Goal: Task Accomplishment & Management: Manage account settings

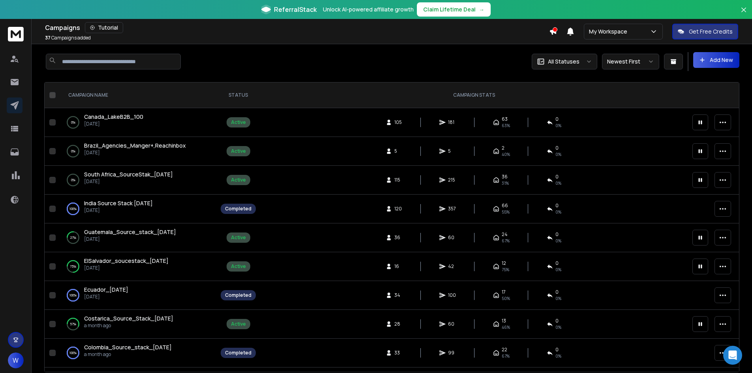
click at [104, 62] on input at bounding box center [113, 62] width 135 height 16
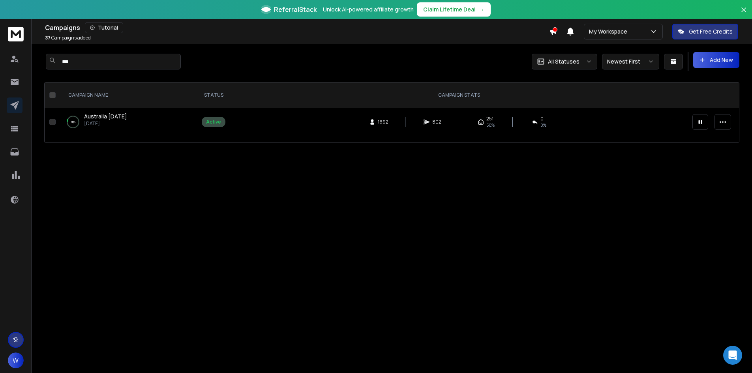
type input "***"
click at [117, 119] on span "Australia 30/06/25" at bounding box center [105, 115] width 43 height 7
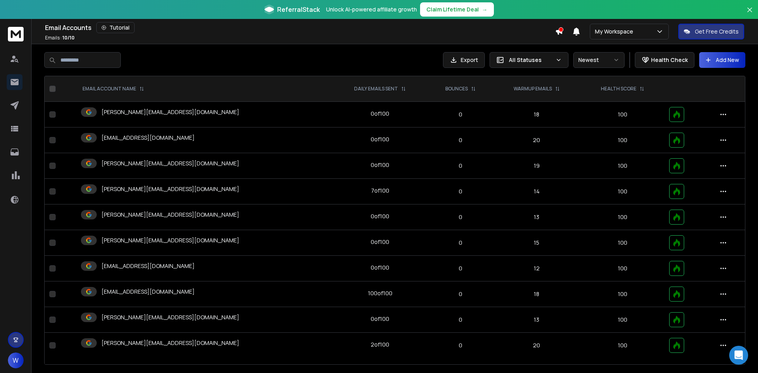
click at [147, 109] on p "kris@whatjobs.international" at bounding box center [170, 112] width 138 height 8
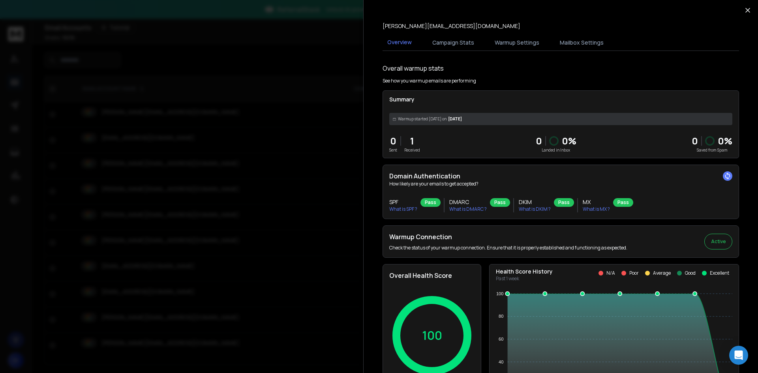
click at [745, 11] on icon "button" at bounding box center [747, 10] width 4 height 4
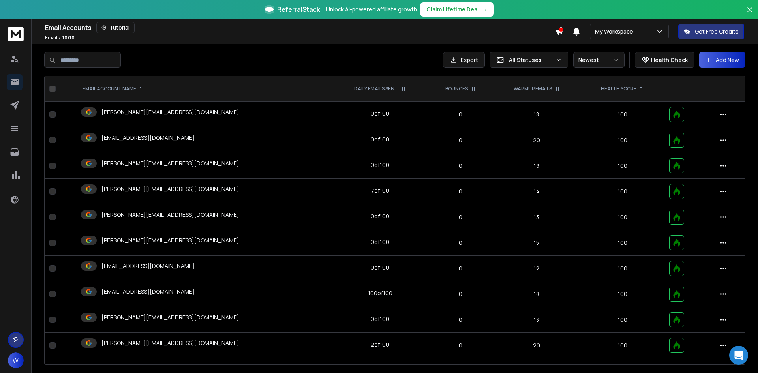
click at [182, 133] on div "elenasecchi@whatjobs.international" at bounding box center [138, 137] width 114 height 9
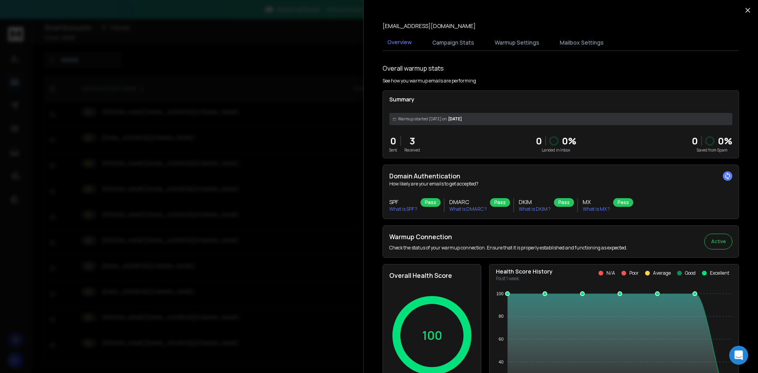
click at [745, 9] on icon "button" at bounding box center [747, 10] width 4 height 4
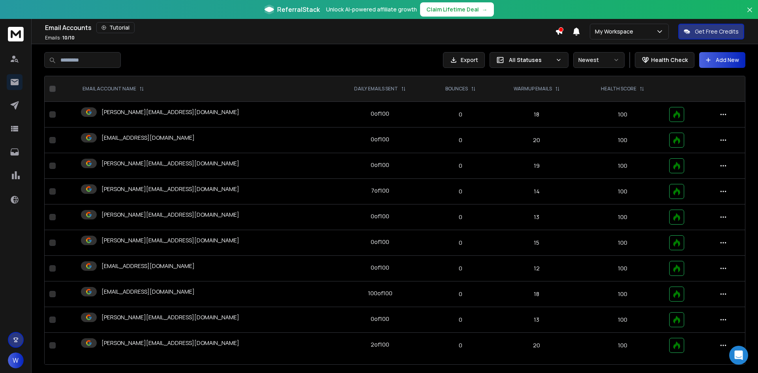
click at [159, 163] on p "ayoub@whatjobs.international" at bounding box center [170, 163] width 138 height 8
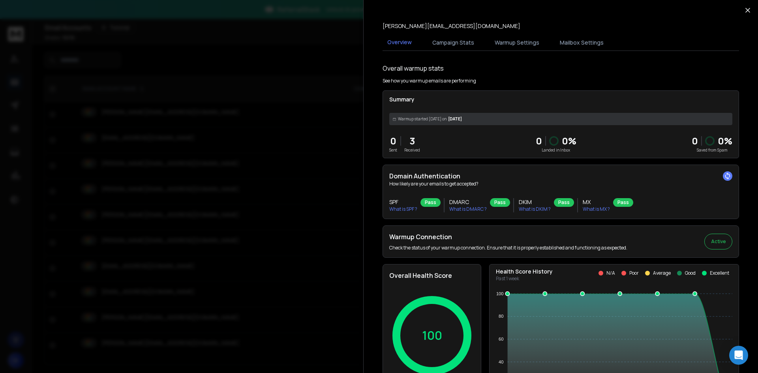
click at [745, 10] on icon "button" at bounding box center [747, 10] width 8 height 8
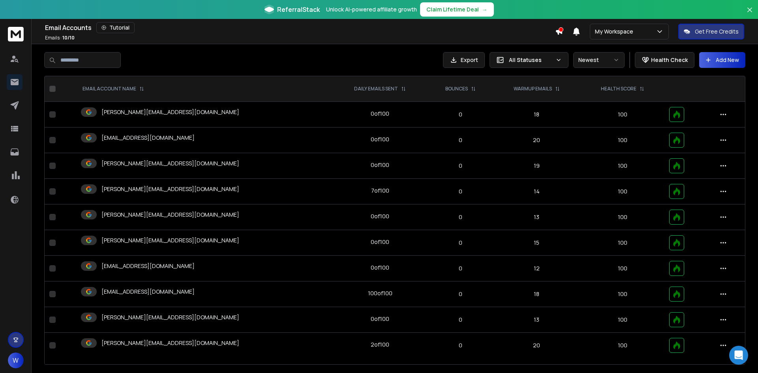
click at [147, 192] on p "lucas@whatjobs.international" at bounding box center [170, 189] width 138 height 8
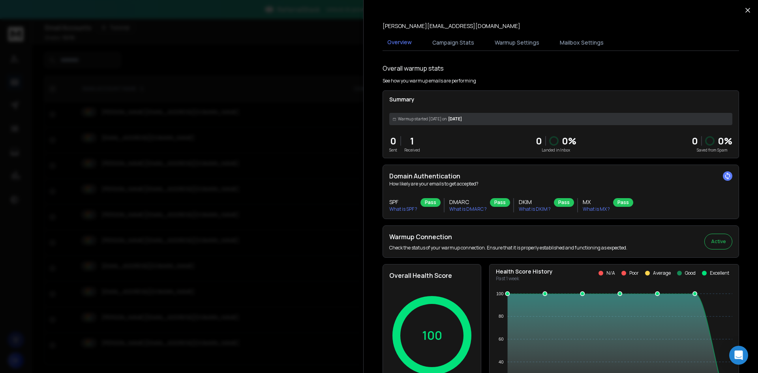
click at [743, 6] on icon "button" at bounding box center [747, 10] width 8 height 8
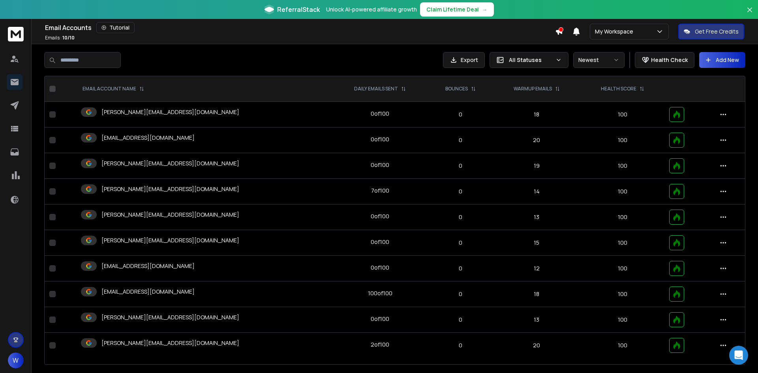
click at [150, 212] on p "maria@whatjobs.international" at bounding box center [170, 215] width 138 height 8
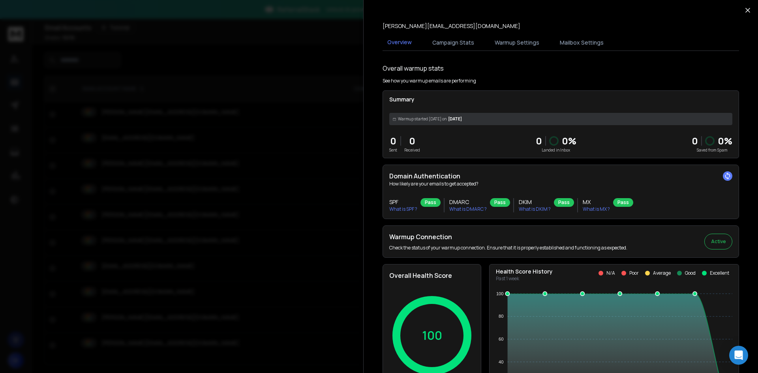
click at [745, 9] on icon "button" at bounding box center [747, 10] width 8 height 8
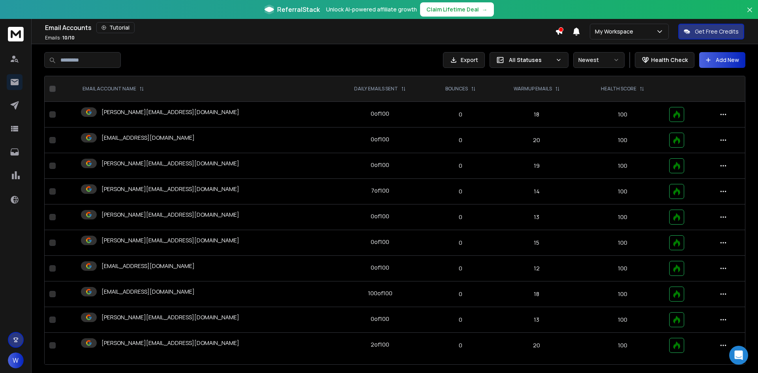
click at [153, 240] on p "david@whatjobs.international" at bounding box center [170, 240] width 138 height 8
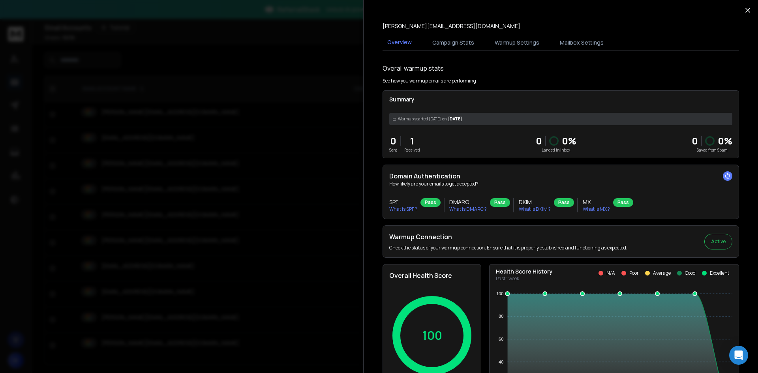
click at [745, 7] on icon "button" at bounding box center [747, 10] width 8 height 8
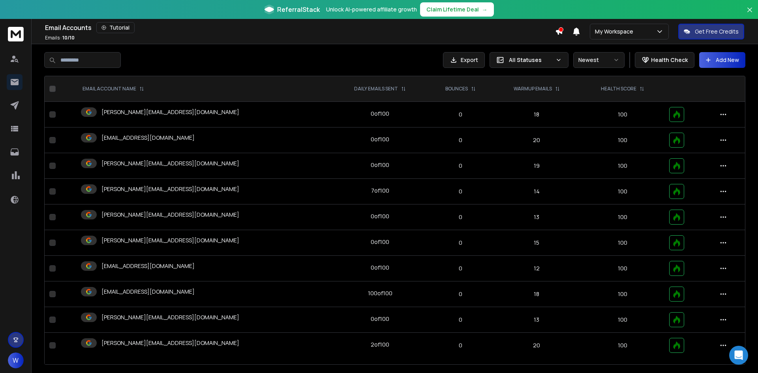
click at [158, 241] on p "david@whatjobs.international" at bounding box center [170, 240] width 138 height 8
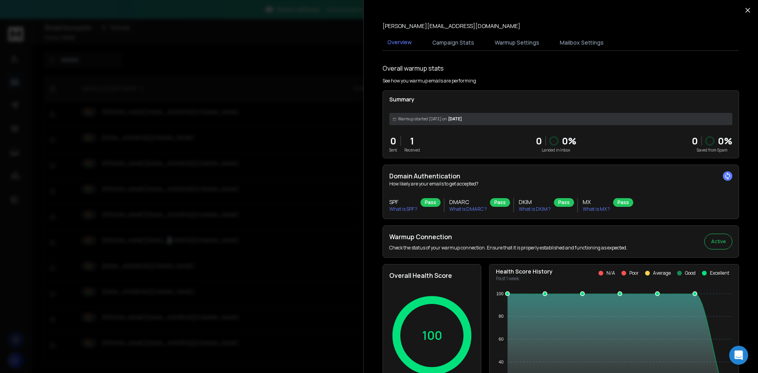
click at [745, 12] on icon "button" at bounding box center [747, 10] width 8 height 8
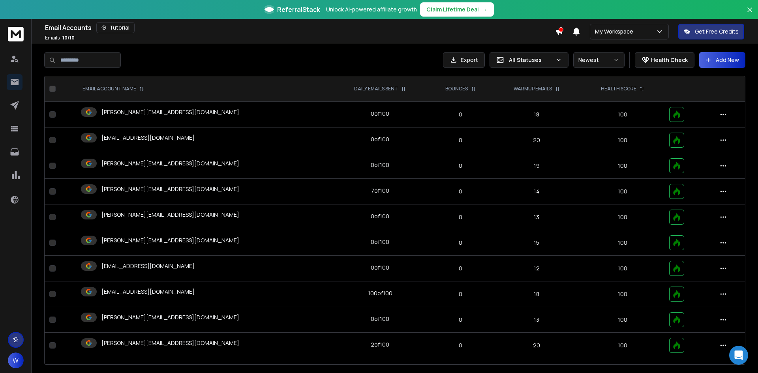
click at [169, 268] on p "saritadesai@whatjobs.international" at bounding box center [147, 266] width 93 height 8
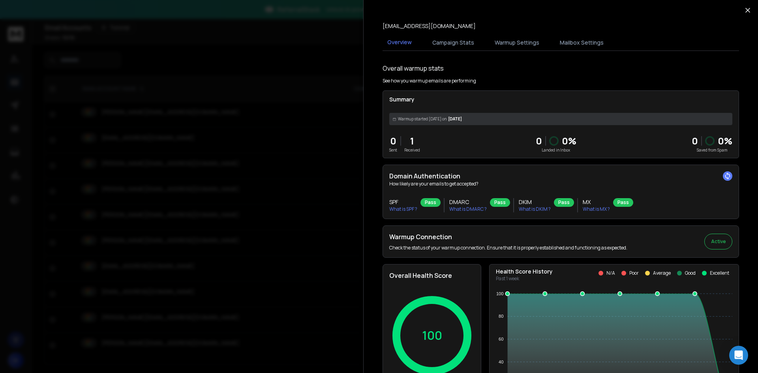
click at [746, 7] on icon "button" at bounding box center [747, 10] width 8 height 8
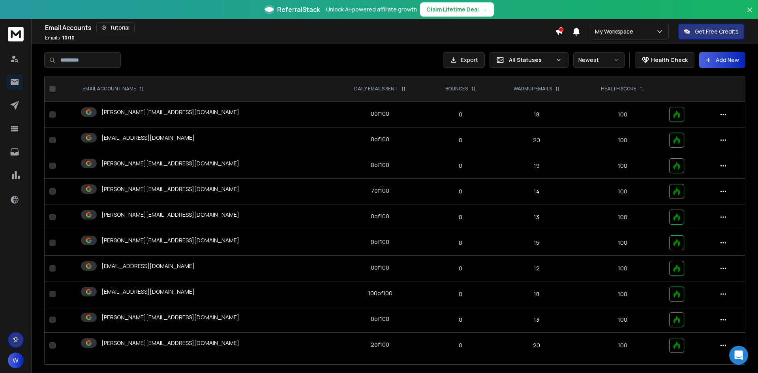
click at [166, 290] on p "ayanda@whatjobs.international" at bounding box center [147, 292] width 93 height 8
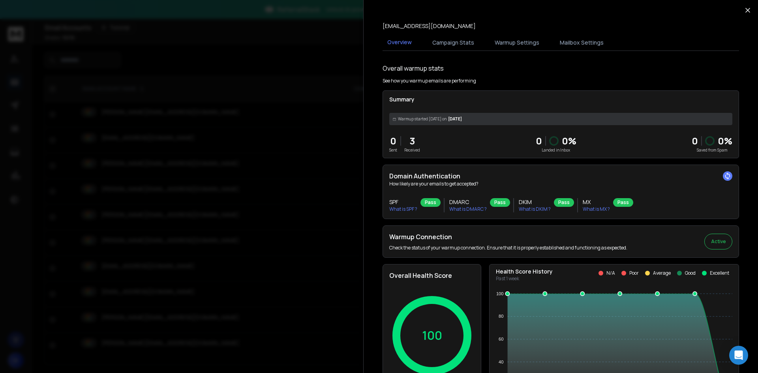
drag, startPoint x: 744, startPoint y: 8, endPoint x: 737, endPoint y: 30, distance: 22.7
click at [744, 8] on icon "button" at bounding box center [747, 10] width 8 height 8
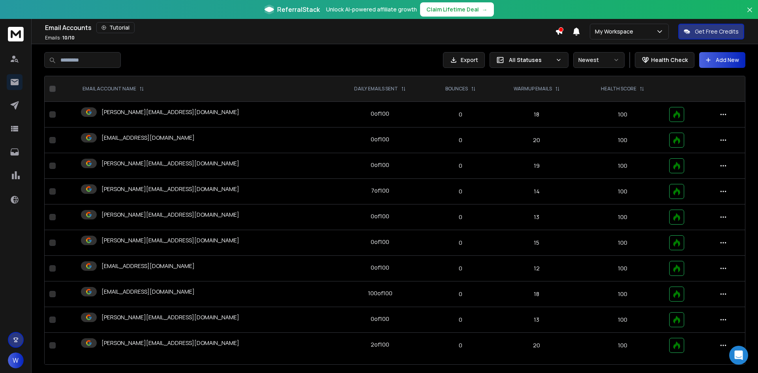
click at [121, 292] on p "ayanda@whatjobs.international" at bounding box center [147, 292] width 93 height 8
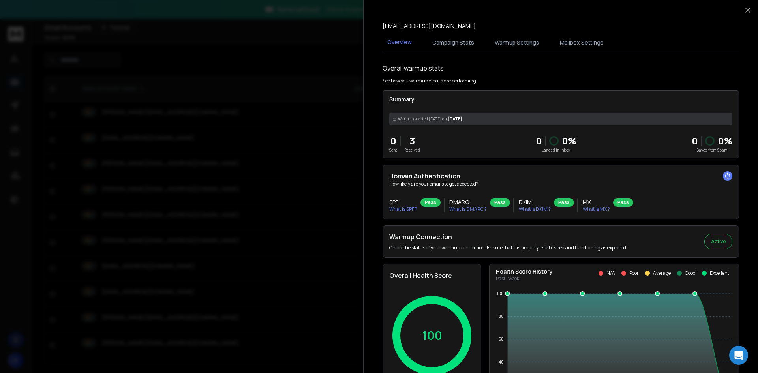
click at [458, 41] on button "Campaign Stats" at bounding box center [452, 42] width 51 height 17
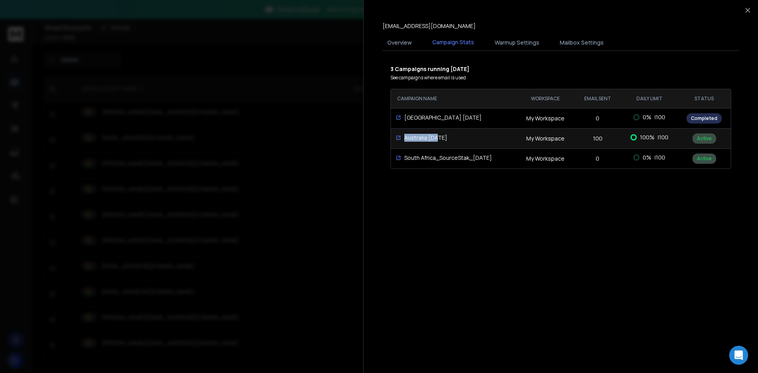
drag, startPoint x: 401, startPoint y: 139, endPoint x: 450, endPoint y: 138, distance: 48.9
click at [448, 138] on td "Australia 30/06/25" at bounding box center [454, 137] width 126 height 17
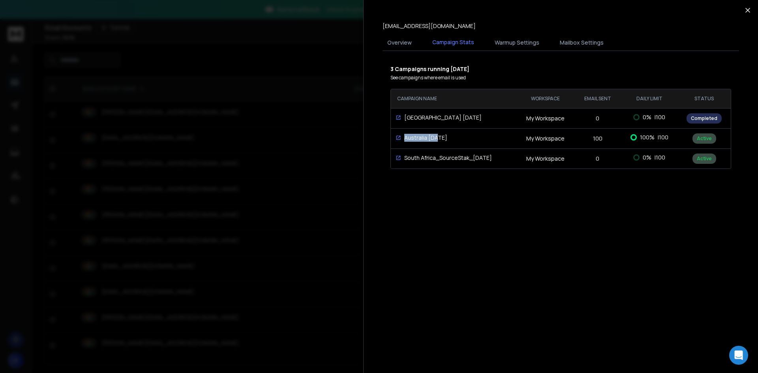
click at [745, 12] on icon "button" at bounding box center [747, 10] width 4 height 4
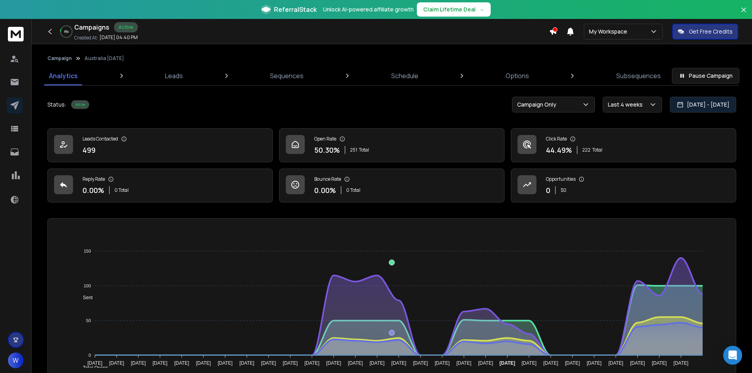
click at [698, 102] on button "[DATE] - [DATE]" at bounding box center [703, 105] width 66 height 16
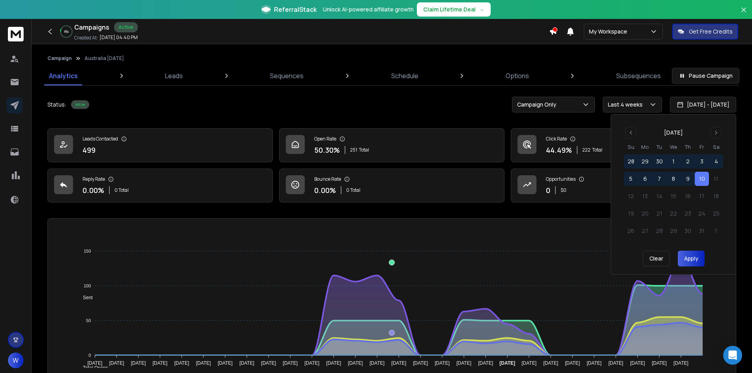
click at [644, 180] on button "6" at bounding box center [645, 179] width 14 height 14
click at [689, 180] on button "9" at bounding box center [687, 179] width 14 height 14
click at [647, 180] on button "6" at bounding box center [645, 179] width 14 height 14
click at [683, 255] on button "Apply" at bounding box center [691, 259] width 27 height 16
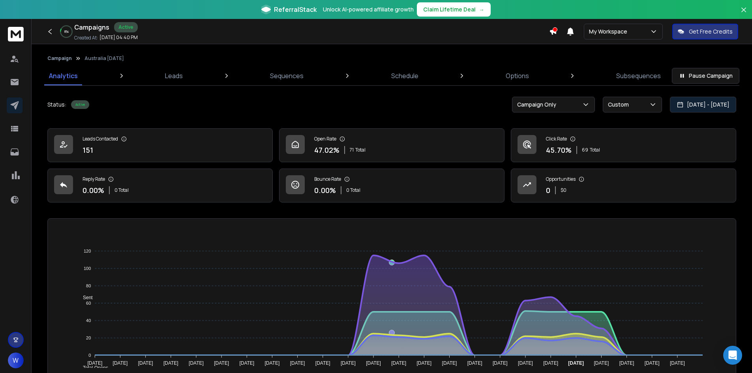
click at [674, 106] on button "12 Sep 2025 - 06 Oct 2025" at bounding box center [703, 105] width 66 height 16
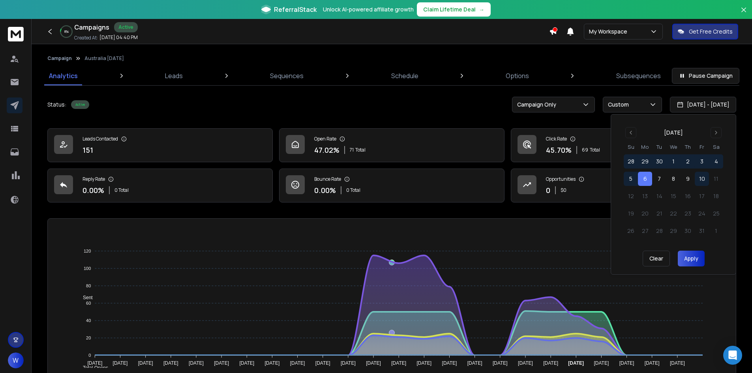
click at [648, 180] on button "6" at bounding box center [645, 179] width 14 height 14
click at [704, 178] on button "10" at bounding box center [701, 179] width 14 height 14
click at [697, 260] on button "Apply" at bounding box center [691, 259] width 27 height 16
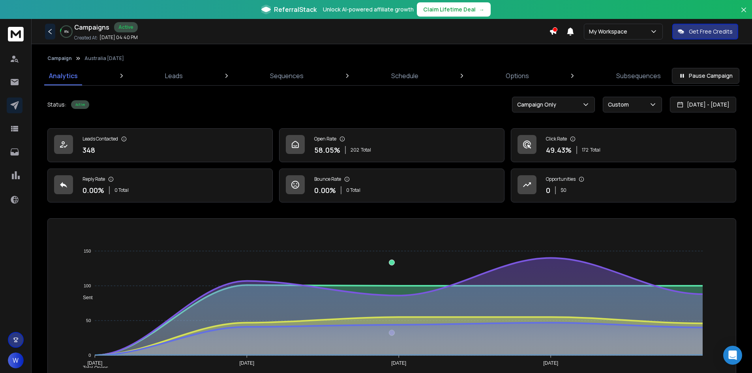
click at [50, 30] on icon at bounding box center [50, 31] width 7 height 7
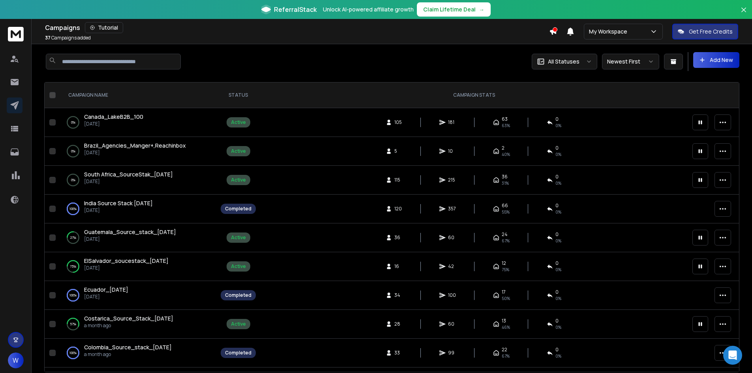
click at [134, 119] on span "Canada_LakeB2B_100" at bounding box center [113, 116] width 59 height 7
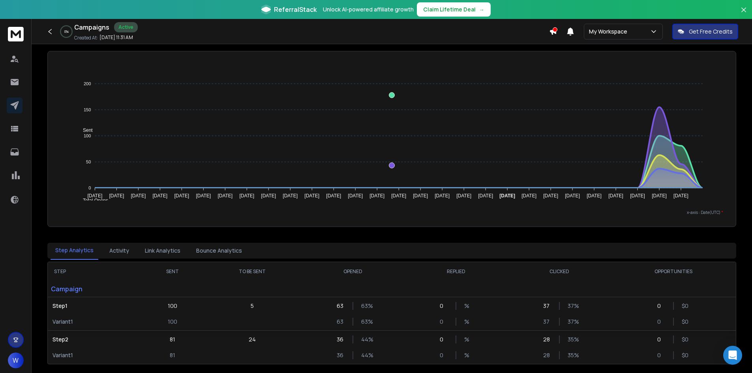
scroll to position [173, 0]
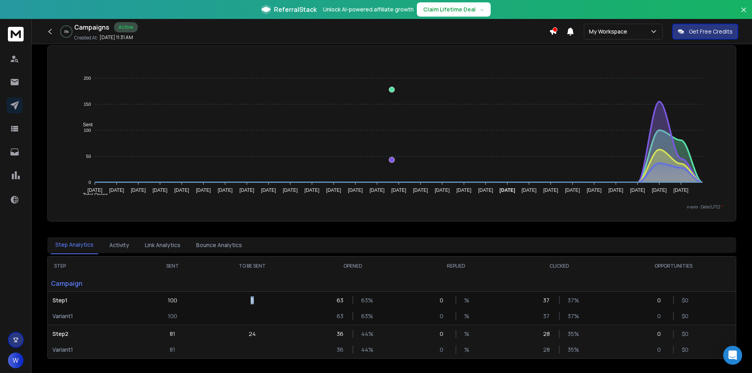
drag, startPoint x: 247, startPoint y: 303, endPoint x: 274, endPoint y: 321, distance: 32.3
click at [268, 302] on div "5" at bounding box center [252, 300] width 88 height 8
drag, startPoint x: 242, startPoint y: 334, endPoint x: 272, endPoint y: 334, distance: 29.6
click at [271, 334] on div "24" at bounding box center [252, 334] width 88 height 8
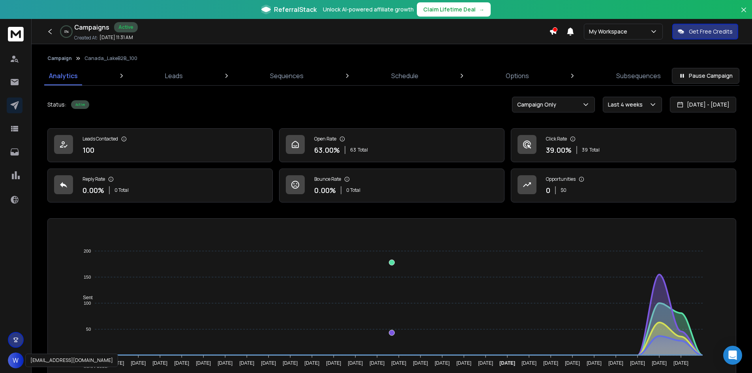
click at [10, 363] on span "W" at bounding box center [16, 360] width 16 height 16
click at [52, 361] on p "Logout" at bounding box center [47, 360] width 19 height 8
